Goal: Task Accomplishment & Management: Manage account settings

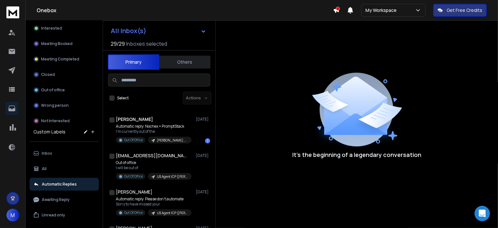
scroll to position [92, 0]
click at [63, 158] on button "Inbox" at bounding box center [64, 153] width 69 height 13
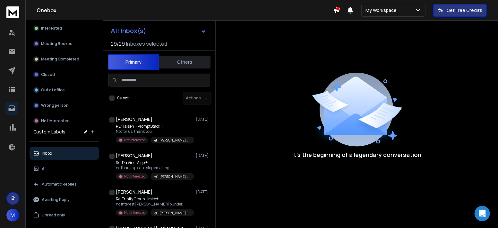
click at [366, 156] on p "It’s the beginning of a legendary conversation" at bounding box center [357, 154] width 129 height 9
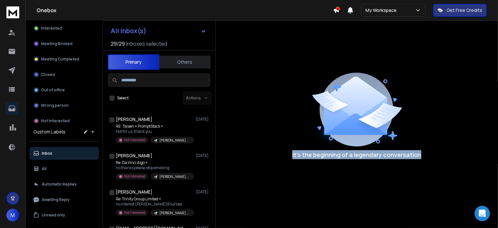
click at [366, 156] on p "It’s the beginning of a legendary conversation" at bounding box center [357, 154] width 129 height 9
click at [5, 68] on link at bounding box center [11, 70] width 13 height 13
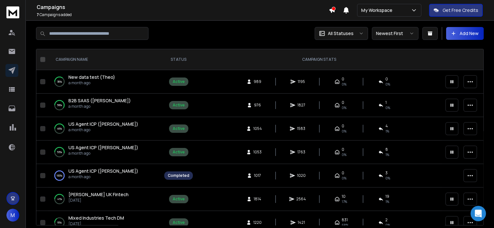
click at [96, 77] on span "New data test (Theo)" at bounding box center [91, 77] width 47 height 6
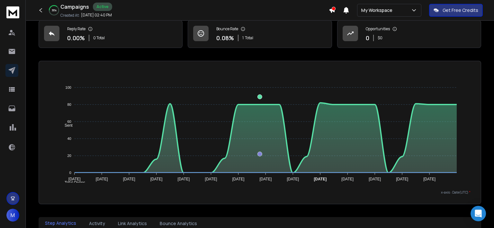
scroll to position [34, 0]
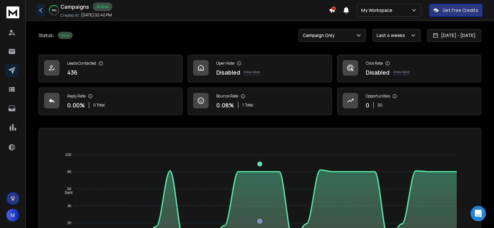
click at [41, 15] on button at bounding box center [41, 10] width 8 height 13
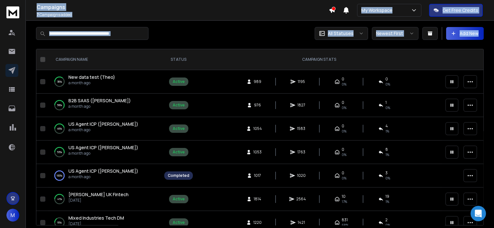
drag, startPoint x: 31, startPoint y: 2, endPoint x: 31, endPoint y: 62, distance: 59.7
click at [31, 62] on div "Campaigns 7 Campaigns added My Workspace Get Free Credits Campaigns 7 Campaigns…" at bounding box center [247, 130] width 494 height 261
click at [31, 62] on div "Campaigns 7 Campaigns Added All Statuses Newest First Add New CAMPAIGN NAME STA…" at bounding box center [260, 141] width 468 height 241
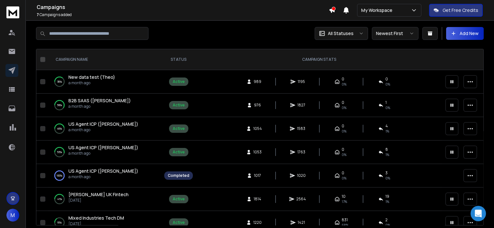
click at [200, 99] on td "976 1827 0 0% 1 0 %" at bounding box center [319, 104] width 245 height 23
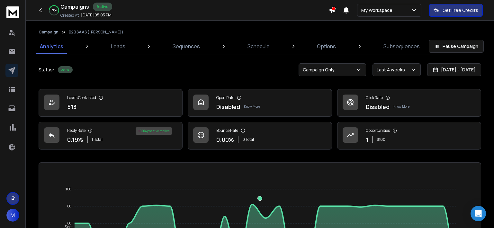
click at [45, 37] on div "Campaign B2B SAAS (Dane Holloway) Analytics Leads Sequences Schedule Options Su…" at bounding box center [259, 40] width 447 height 27
click at [47, 32] on button "Campaign" at bounding box center [49, 32] width 20 height 5
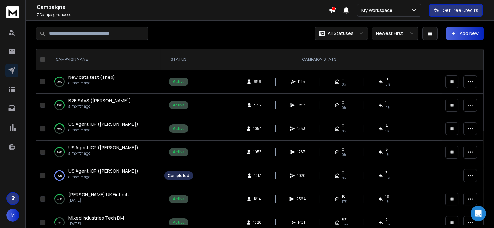
click at [80, 123] on span "US Agent ICP ([PERSON_NAME])" at bounding box center [103, 124] width 70 height 6
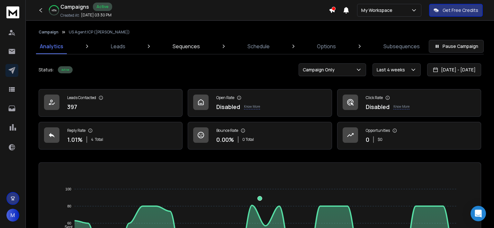
click at [176, 48] on p "Sequences" at bounding box center [185, 46] width 27 height 8
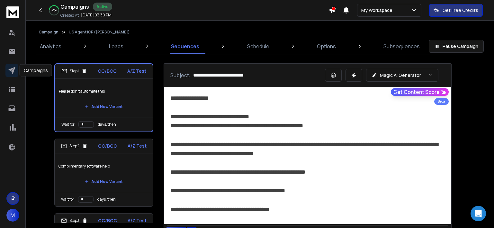
click at [16, 66] on link at bounding box center [11, 70] width 13 height 13
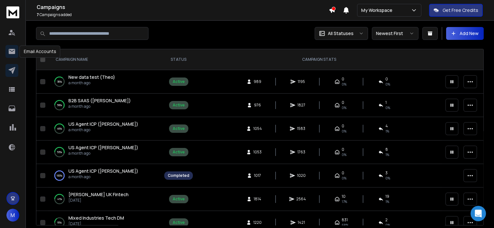
click at [13, 45] on link at bounding box center [11, 51] width 13 height 13
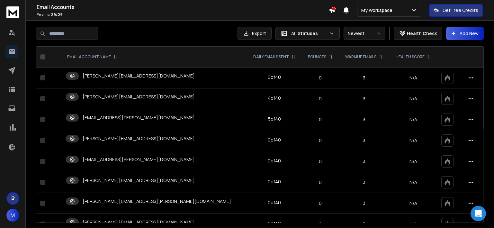
click at [111, 161] on p "calla.emerson@meissasofthub.com" at bounding box center [139, 159] width 112 height 6
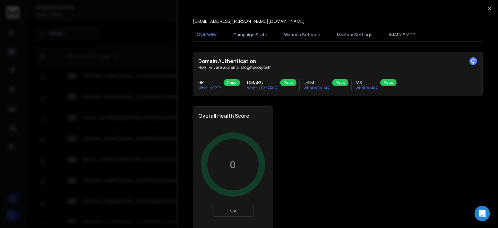
click at [368, 31] on button "Mailbox Settings" at bounding box center [354, 35] width 43 height 14
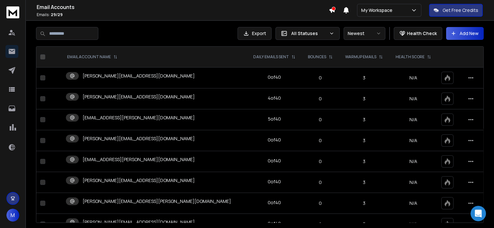
click at [41, 59] on th at bounding box center [49, 57] width 26 height 21
click at [44, 56] on button "Select this Page" at bounding box center [42, 56] width 5 height 5
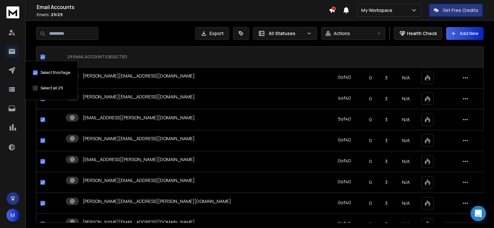
click at [43, 57] on button "Select this Page" at bounding box center [42, 56] width 5 height 5
